Goal: Check status: Check status

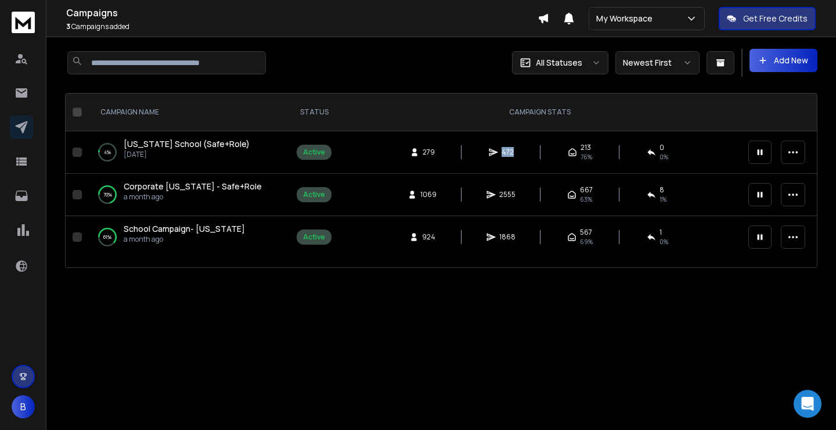
drag, startPoint x: 486, startPoint y: 150, endPoint x: 525, endPoint y: 165, distance: 42.3
click at [525, 165] on td "279 472 213 76 % 0 0 %" at bounding box center [539, 152] width 403 height 42
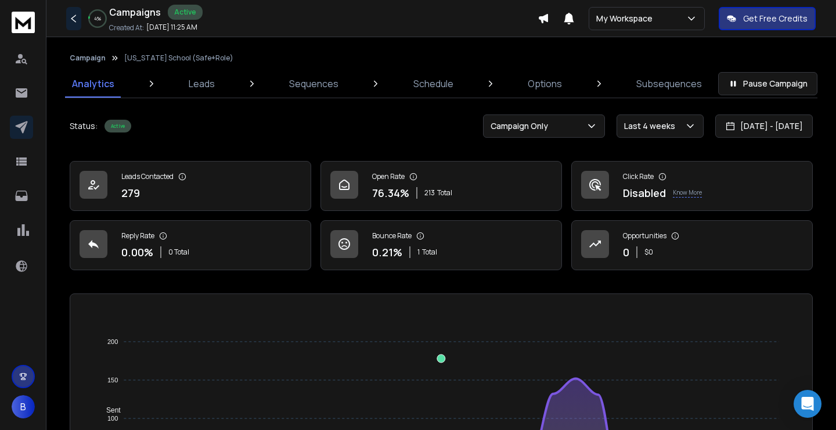
click at [76, 23] on icon at bounding box center [74, 18] width 10 height 10
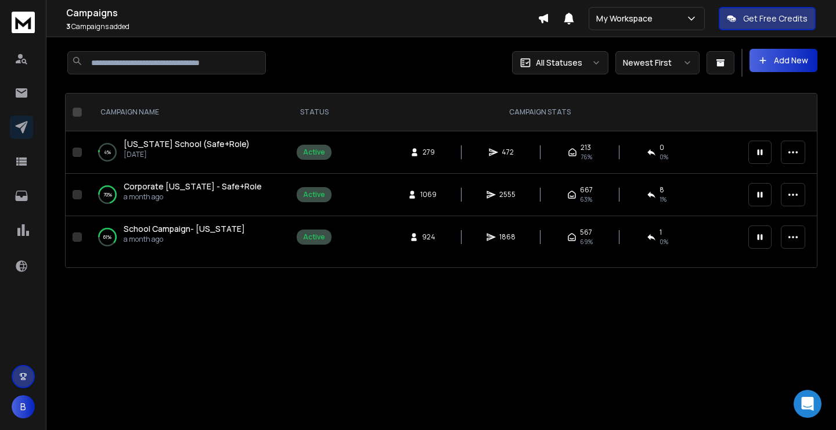
click at [244, 192] on div "70 % Corporate [US_STATE] - Safe+Role a month ago" at bounding box center [188, 195] width 180 height 28
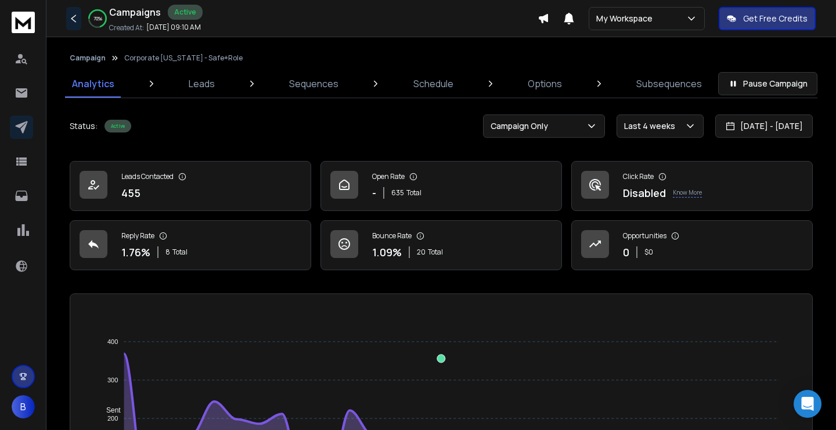
click at [74, 21] on icon at bounding box center [74, 18] width 10 height 10
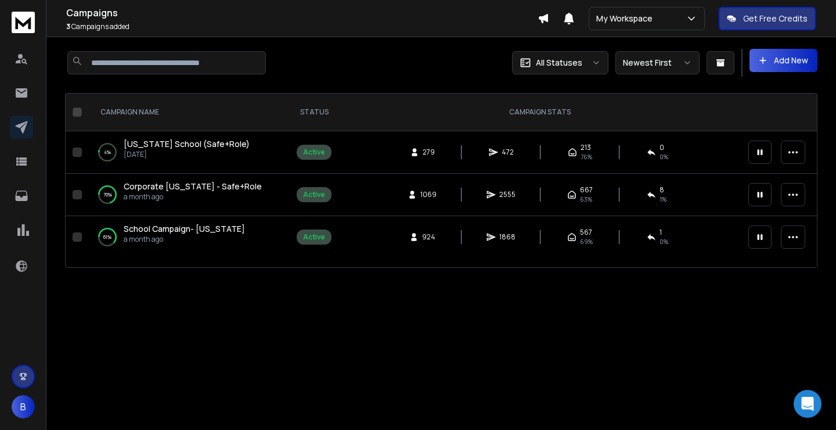
click at [237, 227] on div "61 % School Campaign- [US_STATE] a month ago" at bounding box center [188, 237] width 180 height 28
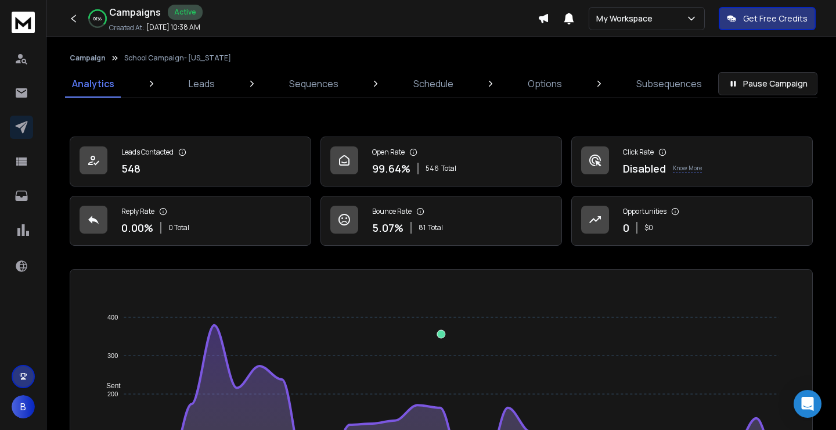
scroll to position [26, 0]
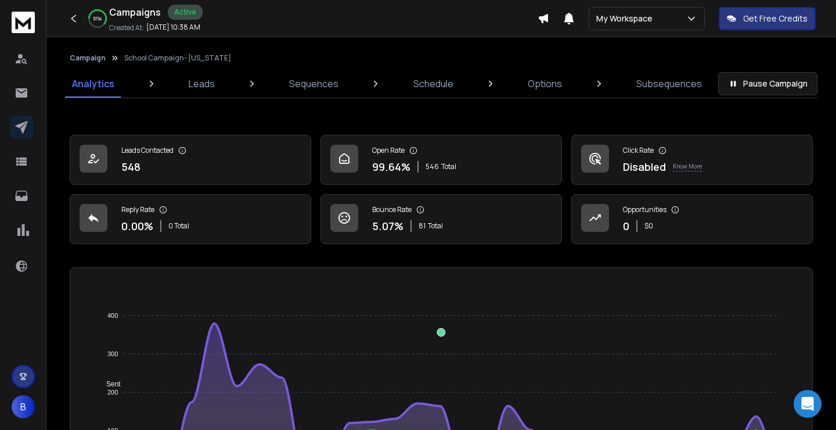
drag, startPoint x: 365, startPoint y: 227, endPoint x: 395, endPoint y: 227, distance: 30.2
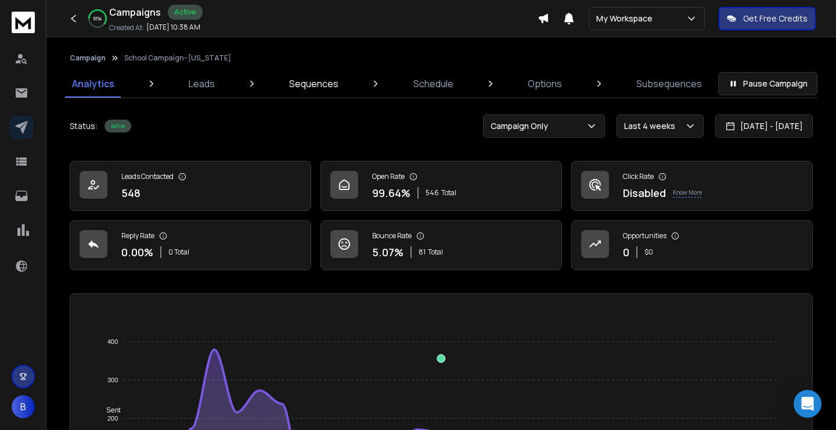
scroll to position [0, 0]
